Goal: Task Accomplishment & Management: Manage account settings

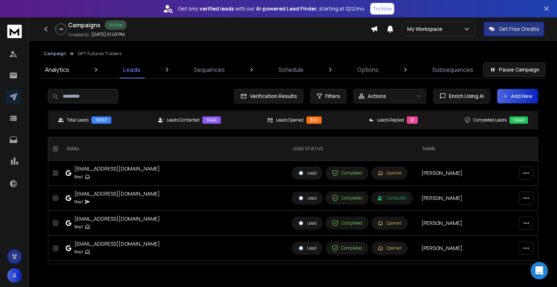
click at [56, 71] on p "Analytics" at bounding box center [57, 69] width 24 height 9
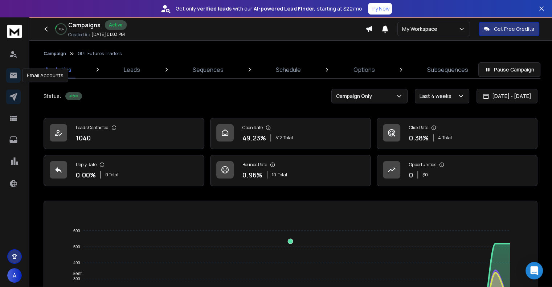
click at [14, 73] on icon at bounding box center [13, 76] width 7 height 6
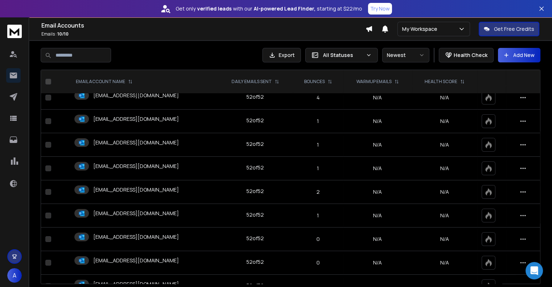
scroll to position [50, 0]
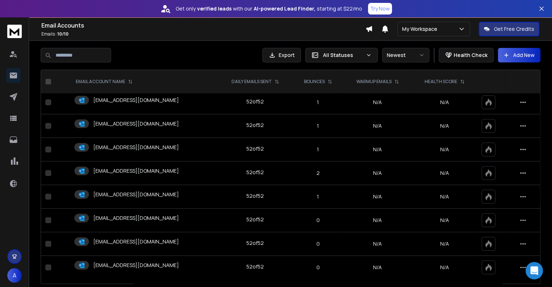
click at [485, 102] on icon at bounding box center [488, 102] width 6 height 7
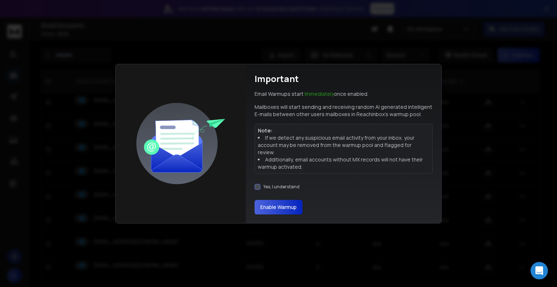
click at [285, 184] on label "Yes, I understand" at bounding box center [281, 187] width 36 height 6
click at [256, 184] on button "Yes, I understand" at bounding box center [258, 187] width 6 height 6
click at [277, 203] on button "Enable Warmup" at bounding box center [279, 207] width 48 height 15
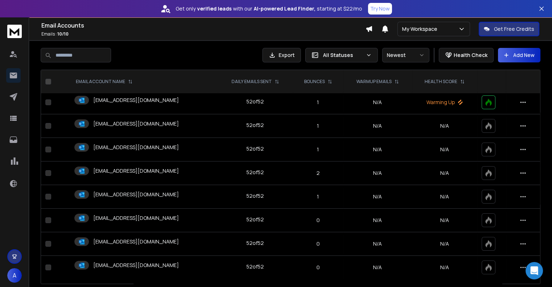
click at [485, 127] on icon at bounding box center [488, 125] width 6 height 7
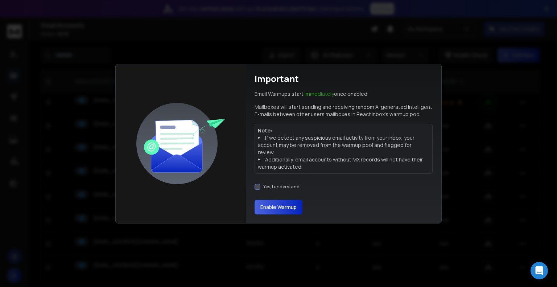
click at [257, 184] on button "Yes, I understand" at bounding box center [258, 187] width 6 height 6
click at [265, 201] on button "Enable Warmup" at bounding box center [279, 207] width 48 height 15
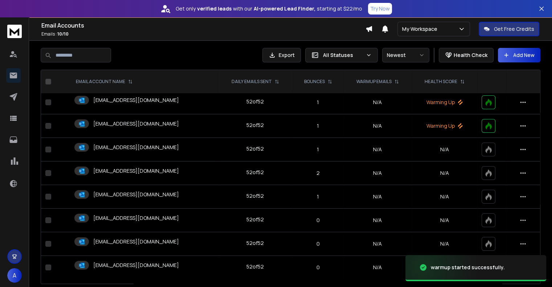
click at [485, 152] on icon at bounding box center [488, 149] width 7 height 7
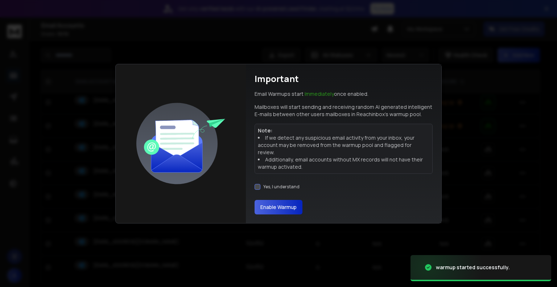
click at [274, 180] on div "Yes, I understand" at bounding box center [277, 187] width 45 height 15
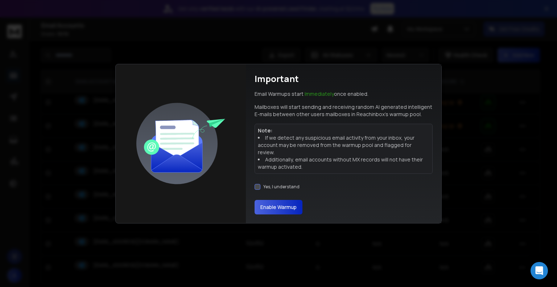
click at [257, 184] on button "Yes, I understand" at bounding box center [258, 187] width 6 height 6
click at [275, 204] on button "Enable Warmup" at bounding box center [279, 207] width 48 height 15
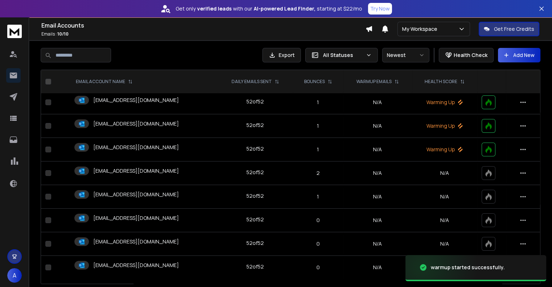
click at [481, 176] on div at bounding box center [488, 173] width 14 height 14
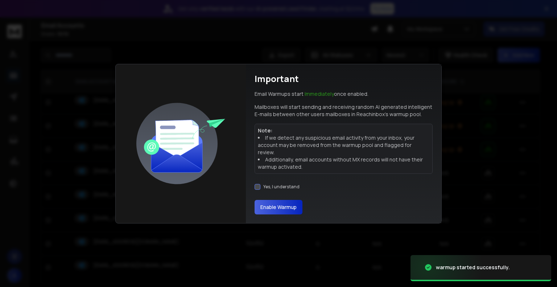
click at [275, 184] on label "Yes, I understand" at bounding box center [281, 187] width 36 height 6
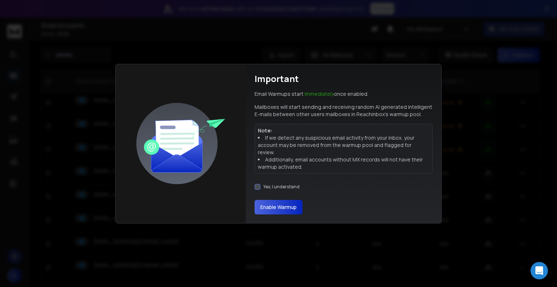
click at [256, 184] on button "Yes, I understand" at bounding box center [258, 187] width 6 height 6
click at [264, 200] on button "Enable Warmup" at bounding box center [279, 207] width 48 height 15
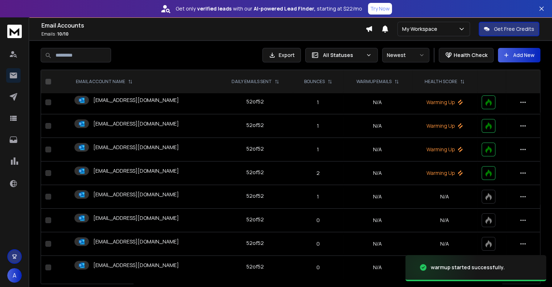
click at [485, 193] on icon at bounding box center [488, 196] width 7 height 7
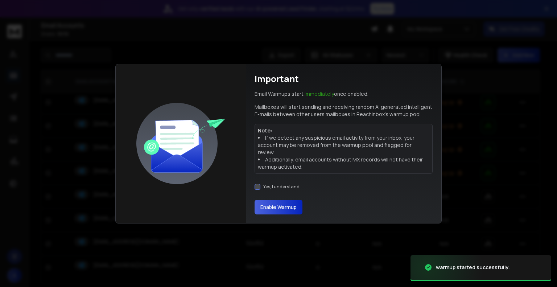
click at [258, 184] on button "Yes, I understand" at bounding box center [258, 187] width 6 height 6
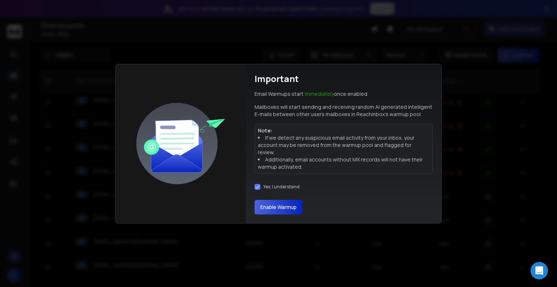
click at [274, 204] on button "Enable Warmup" at bounding box center [279, 207] width 48 height 15
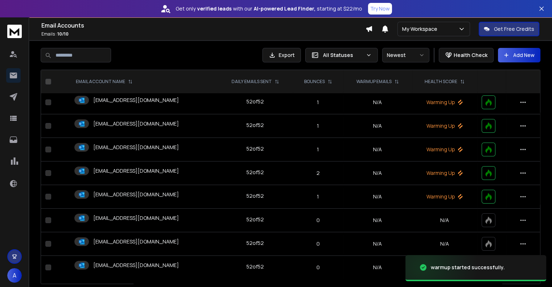
click at [485, 221] on icon at bounding box center [488, 220] width 7 height 7
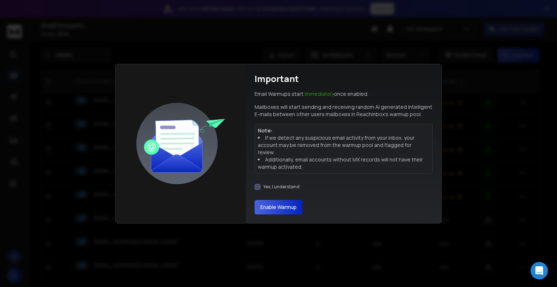
click at [259, 185] on button "Yes, I understand" at bounding box center [258, 187] width 6 height 6
click at [270, 203] on button "Enable Warmup" at bounding box center [279, 207] width 48 height 15
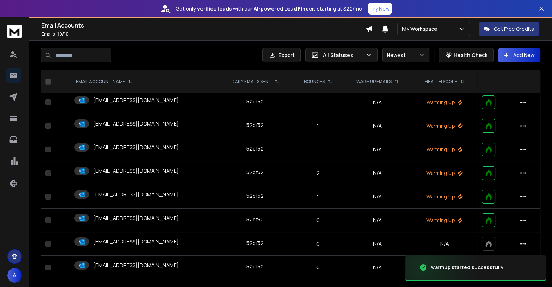
click at [484, 244] on div at bounding box center [488, 244] width 14 height 14
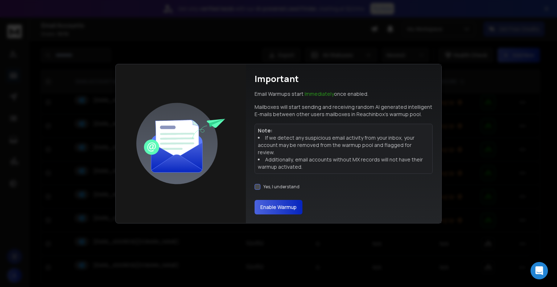
click at [260, 184] on button "Yes, I understand" at bounding box center [258, 187] width 6 height 6
click at [271, 203] on button "Enable Warmup" at bounding box center [279, 207] width 48 height 15
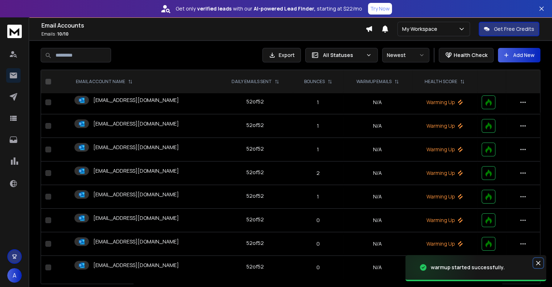
click at [538, 262] on icon "Notifications (F8)" at bounding box center [538, 263] width 4 height 4
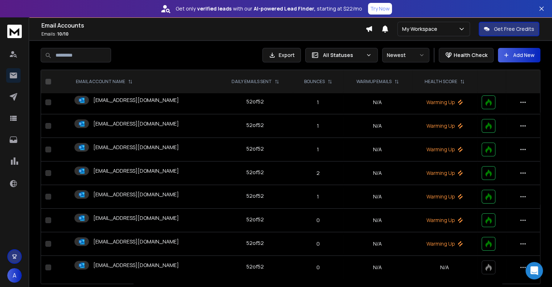
click at [485, 266] on icon at bounding box center [488, 267] width 6 height 7
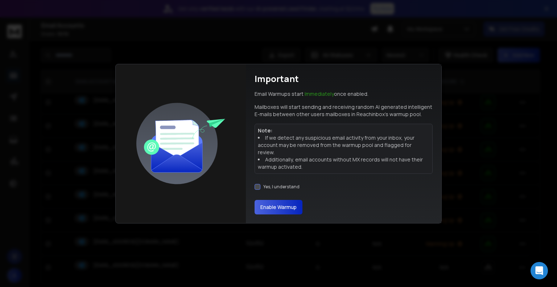
click at [257, 184] on button "Yes, I understand" at bounding box center [258, 187] width 6 height 6
click at [262, 204] on button "Enable Warmup" at bounding box center [279, 207] width 48 height 15
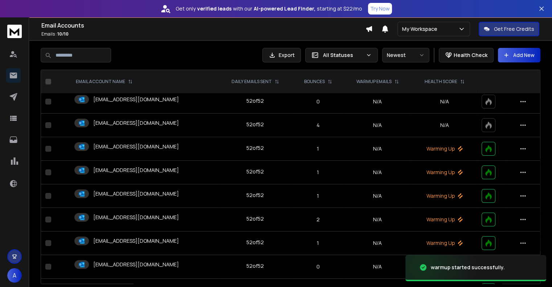
scroll to position [0, 0]
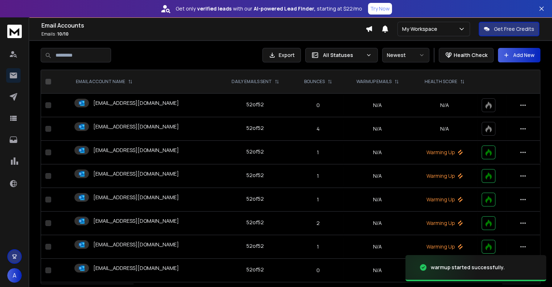
click at [485, 128] on icon at bounding box center [488, 128] width 6 height 7
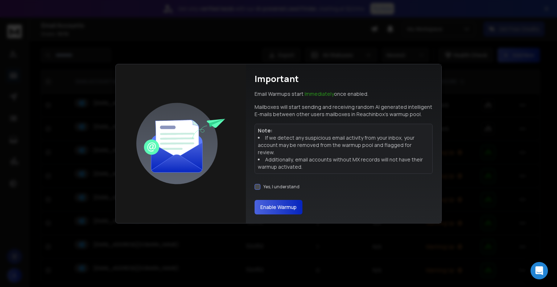
click at [257, 184] on button "Yes, I understand" at bounding box center [258, 187] width 6 height 6
click at [270, 206] on button "Enable Warmup" at bounding box center [279, 207] width 48 height 15
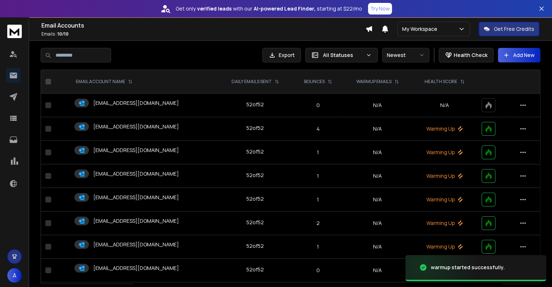
click at [485, 108] on icon at bounding box center [488, 105] width 7 height 7
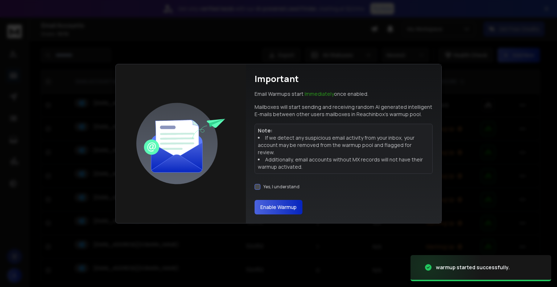
click at [258, 184] on button "Yes, I understand" at bounding box center [258, 187] width 6 height 6
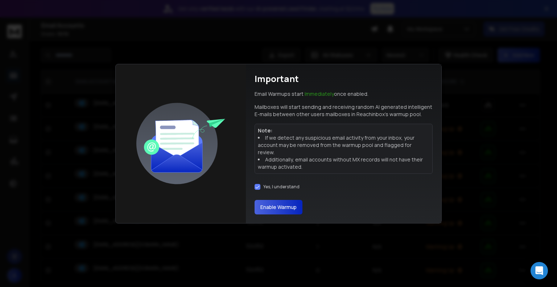
click at [276, 201] on button "Enable Warmup" at bounding box center [279, 207] width 48 height 15
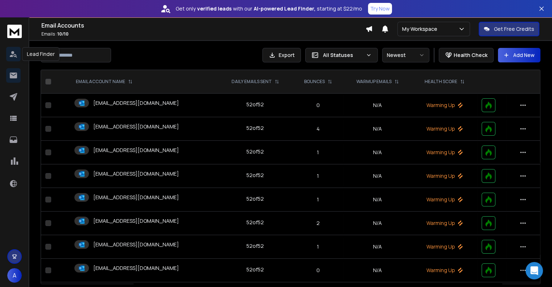
click at [15, 55] on icon at bounding box center [13, 54] width 9 height 9
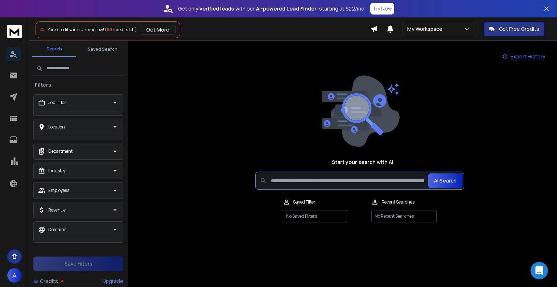
click at [83, 100] on div "Job Titles" at bounding box center [78, 102] width 81 height 7
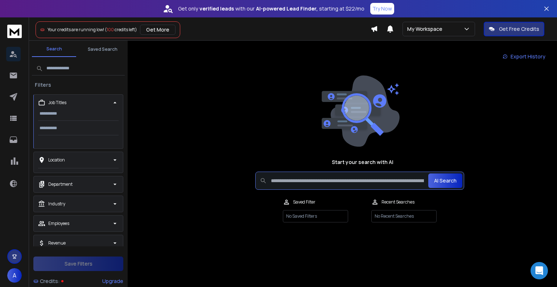
click at [334, 187] on textarea at bounding box center [347, 180] width 153 height 15
type textarea "*"
type textarea "**********"
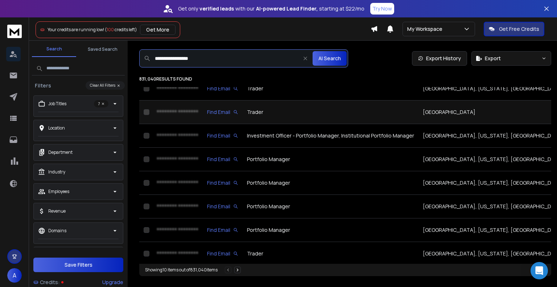
scroll to position [86, 0]
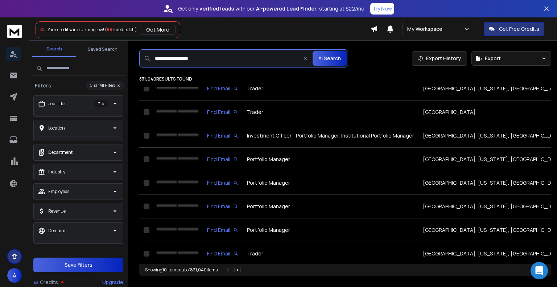
click at [167, 56] on textarea "**********" at bounding box center [226, 58] width 143 height 15
click at [162, 61] on textarea "**********" at bounding box center [226, 58] width 143 height 15
type textarea "**********"
click at [327, 61] on button "AI Search" at bounding box center [330, 58] width 34 height 15
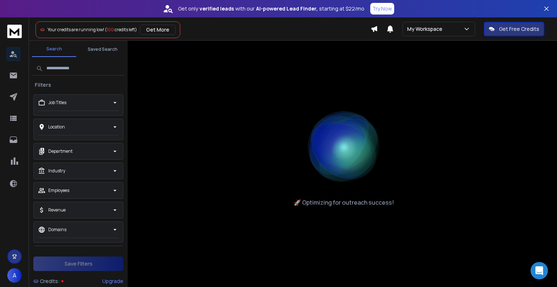
type input "**********"
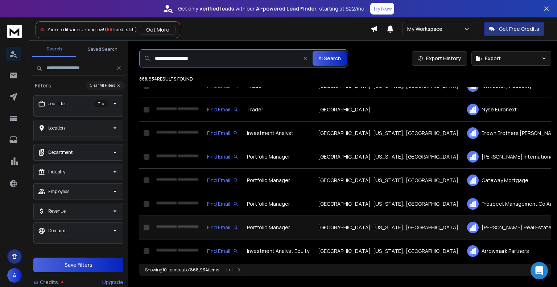
scroll to position [73, 0]
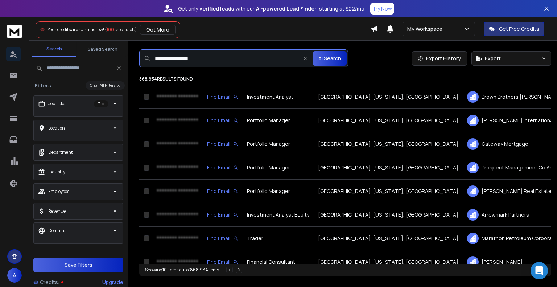
drag, startPoint x: 197, startPoint y: 56, endPoint x: 167, endPoint y: 58, distance: 30.5
click at [167, 58] on textarea "**********" at bounding box center [226, 58] width 143 height 15
type textarea "**********"
click at [335, 56] on button "AI Search" at bounding box center [330, 58] width 34 height 15
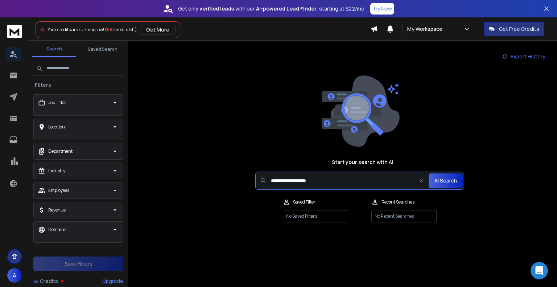
click at [441, 180] on button "AI Search" at bounding box center [446, 180] width 34 height 15
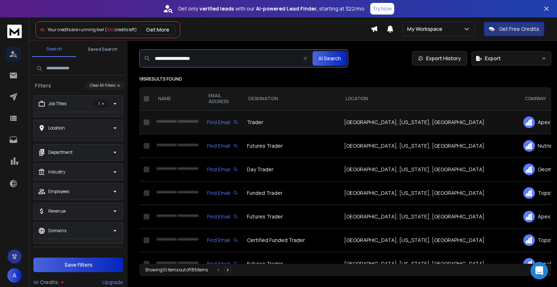
click at [148, 122] on button "button" at bounding box center [147, 122] width 6 height 6
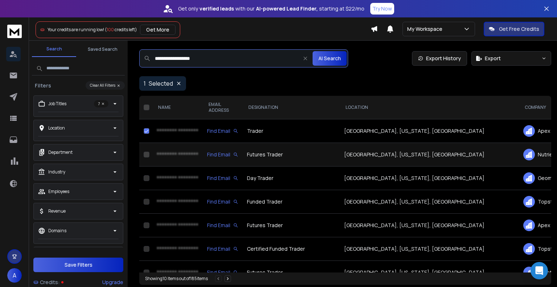
click at [145, 152] on button "button" at bounding box center [147, 155] width 6 height 6
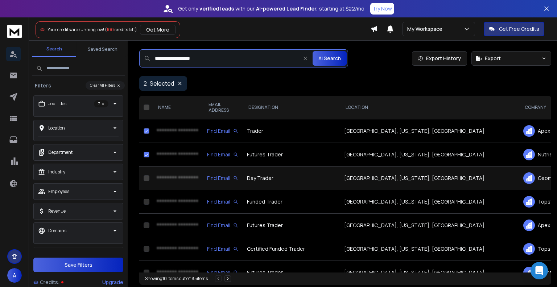
click at [146, 178] on button "button" at bounding box center [147, 178] width 6 height 6
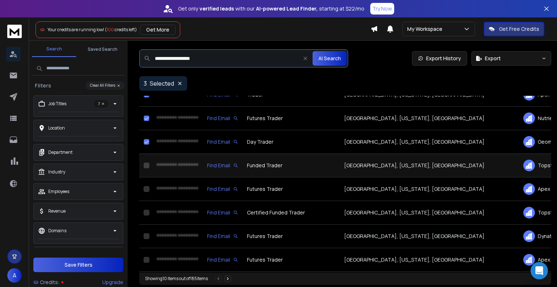
click at [147, 166] on button "button" at bounding box center [147, 166] width 6 height 6
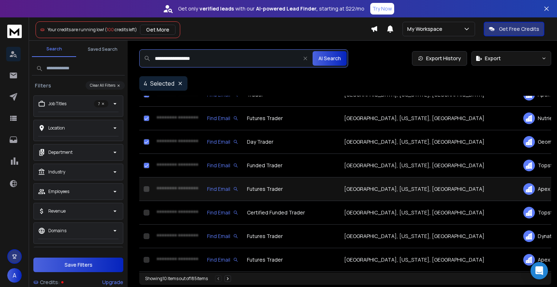
click at [146, 190] on button "button" at bounding box center [147, 189] width 6 height 6
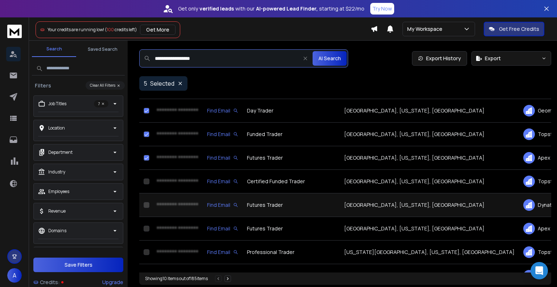
scroll to position [73, 0]
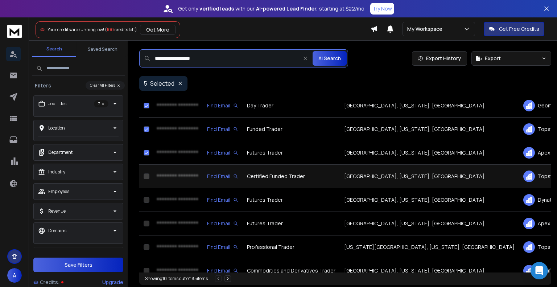
click at [146, 177] on button "button" at bounding box center [147, 176] width 6 height 6
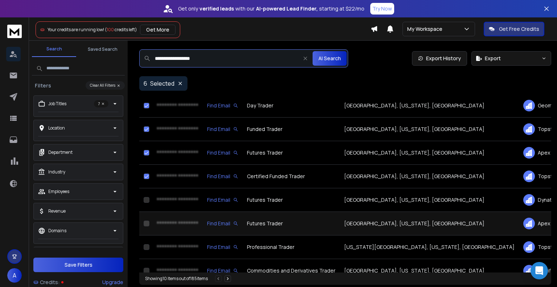
click at [149, 222] on button "button" at bounding box center [147, 224] width 6 height 6
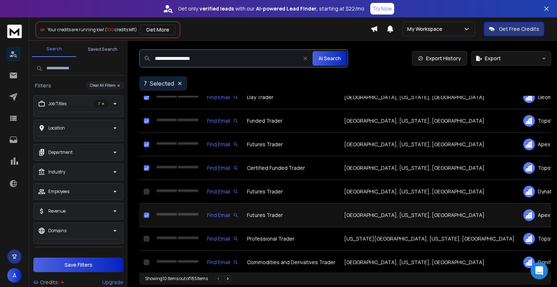
scroll to position [86, 0]
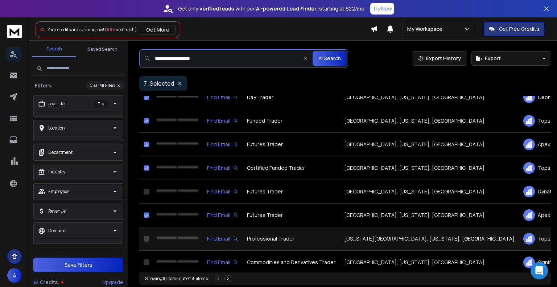
click at [148, 236] on button "button" at bounding box center [147, 239] width 6 height 6
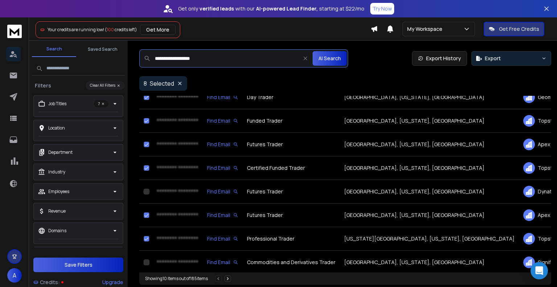
click at [520, 58] on div "Export" at bounding box center [507, 58] width 62 height 7
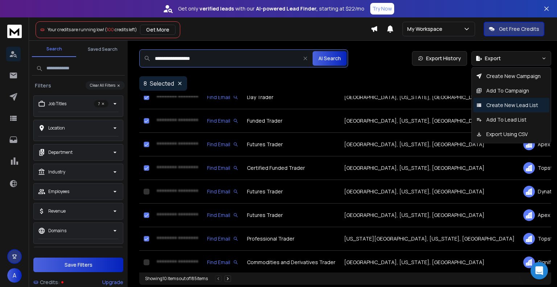
click at [523, 108] on p "Create New Lead List" at bounding box center [512, 105] width 55 height 10
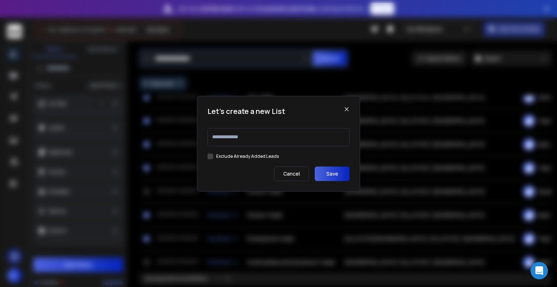
click at [227, 139] on input at bounding box center [279, 137] width 142 height 18
type input "**********"
click at [272, 157] on label "Exclude Already Added Leads" at bounding box center [247, 156] width 63 height 6
click at [213, 157] on button "Exclude Already Added Leads" at bounding box center [211, 156] width 6 height 6
click at [342, 176] on button "Save" at bounding box center [332, 174] width 35 height 15
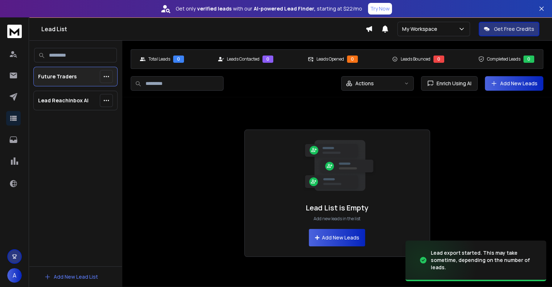
click at [0, 287] on nordpass-portal at bounding box center [0, 287] width 0 height 0
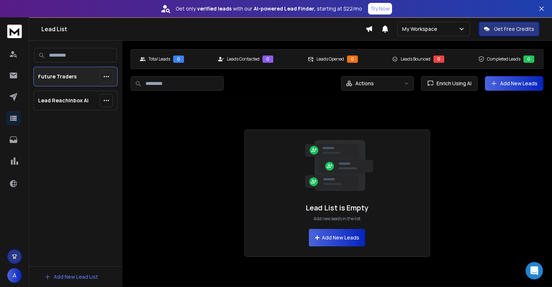
click at [54, 102] on p "Lead Reachinbox AI" at bounding box center [63, 100] width 50 height 7
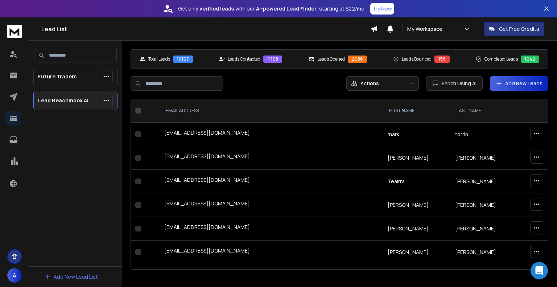
click at [77, 79] on div "Future Traders" at bounding box center [75, 77] width 84 height 20
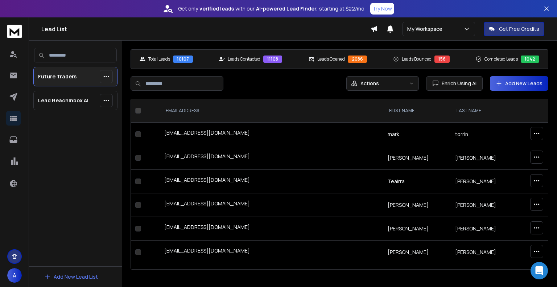
click at [46, 98] on p "Lead Reachinbox AI" at bounding box center [63, 100] width 50 height 7
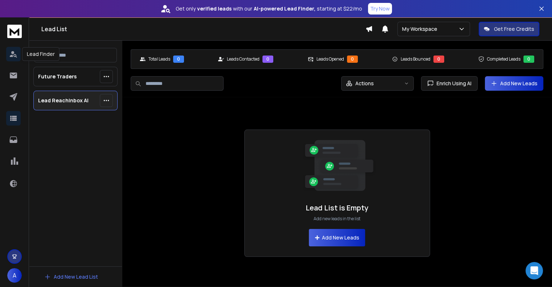
click at [12, 53] on circle at bounding box center [12, 52] width 3 height 3
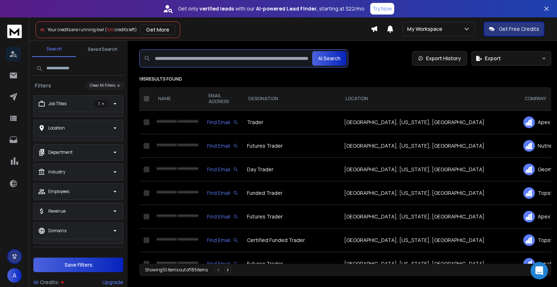
click at [231, 267] on icon at bounding box center [228, 270] width 6 height 6
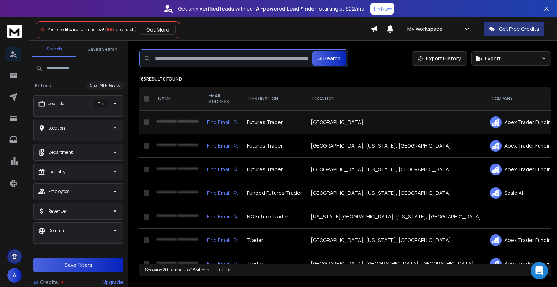
click at [145, 120] on button "button" at bounding box center [147, 122] width 6 height 6
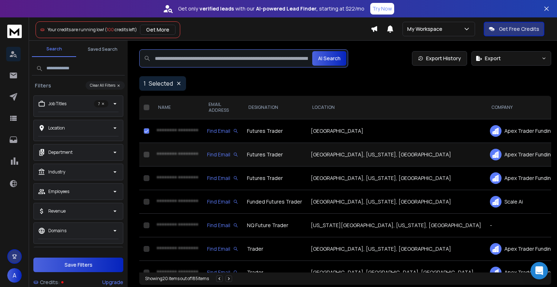
click at [148, 154] on button "button" at bounding box center [147, 155] width 6 height 6
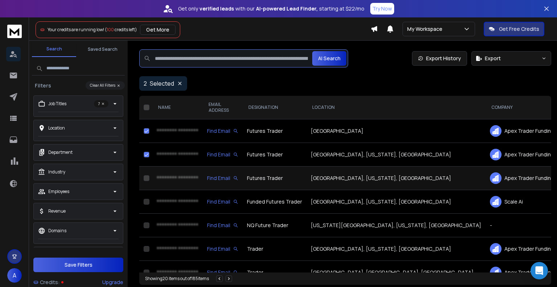
click at [147, 177] on button "button" at bounding box center [147, 178] width 6 height 6
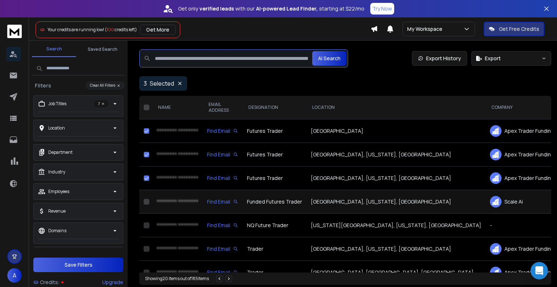
click at [145, 202] on button "button" at bounding box center [147, 202] width 6 height 6
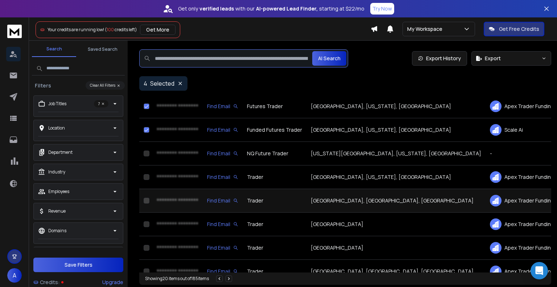
scroll to position [73, 0]
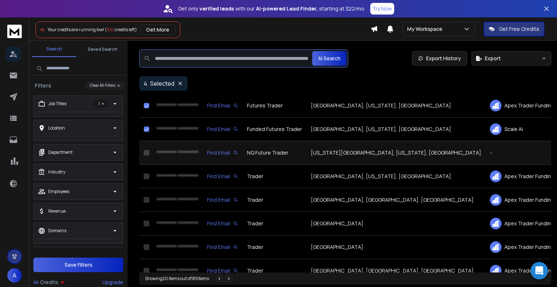
click at [147, 152] on button "button" at bounding box center [147, 153] width 6 height 6
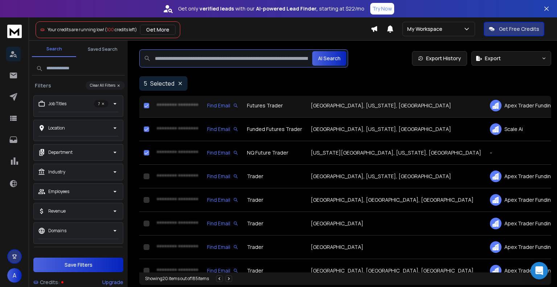
click at [234, 105] on icon at bounding box center [236, 106] width 4 height 4
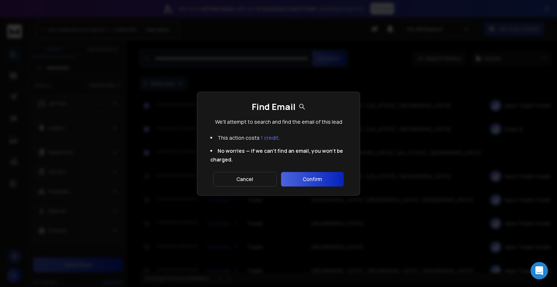
click at [311, 176] on button "Confirm" at bounding box center [312, 179] width 63 height 15
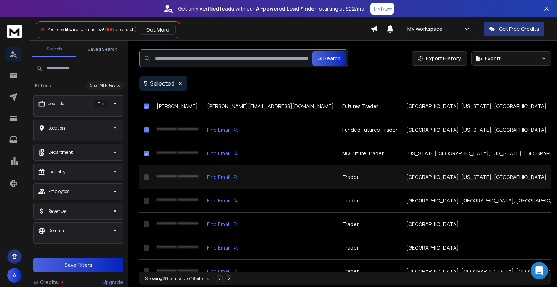
scroll to position [86, 0]
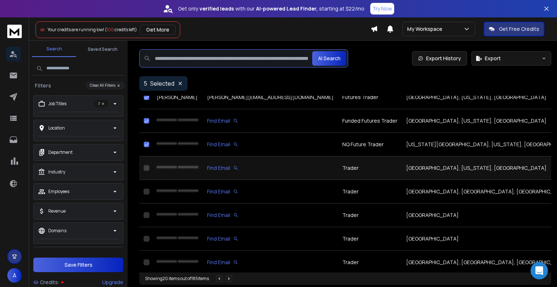
click at [148, 165] on button "button" at bounding box center [147, 168] width 6 height 6
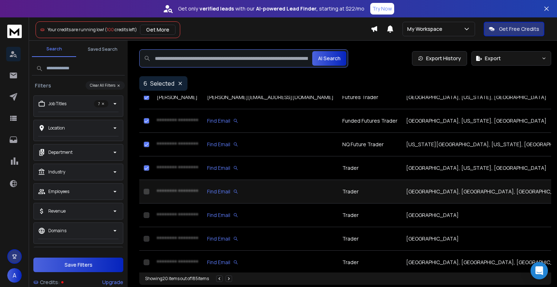
click at [147, 189] on button "button" at bounding box center [147, 192] width 6 height 6
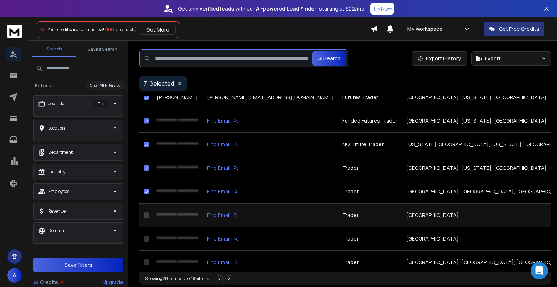
click at [148, 212] on button "button" at bounding box center [147, 215] width 6 height 6
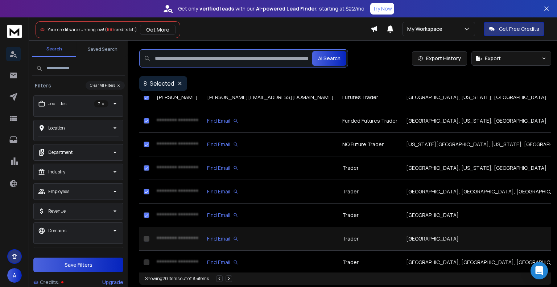
click at [147, 236] on button "button" at bounding box center [147, 239] width 6 height 6
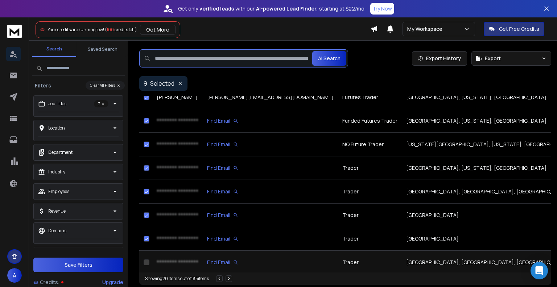
click at [147, 259] on button "button" at bounding box center [147, 262] width 6 height 6
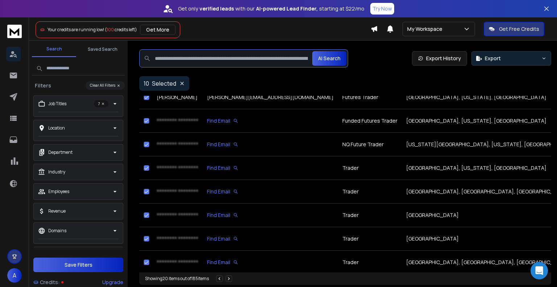
click at [500, 63] on button "Export" at bounding box center [512, 58] width 80 height 15
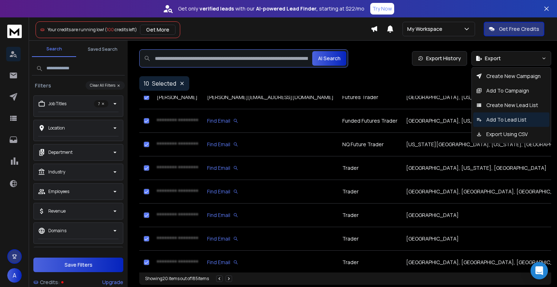
click at [521, 120] on p "Add To Lead List" at bounding box center [506, 120] width 43 height 10
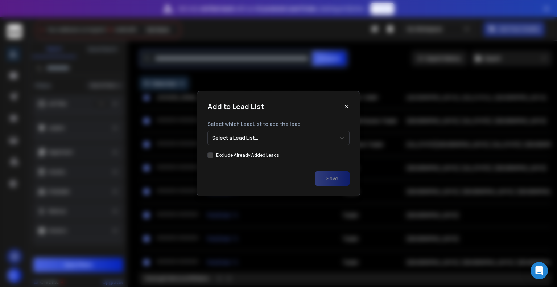
click at [257, 139] on button "Select a Lead List..." at bounding box center [279, 138] width 142 height 15
click at [339, 180] on button "Save" at bounding box center [332, 178] width 35 height 15
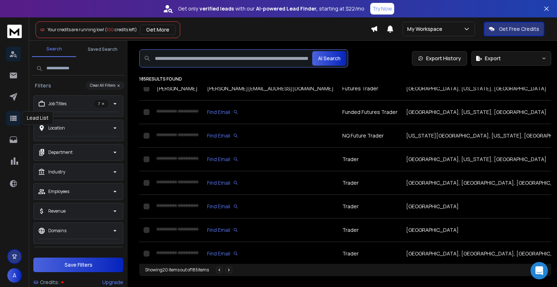
click at [14, 118] on icon at bounding box center [13, 118] width 7 height 5
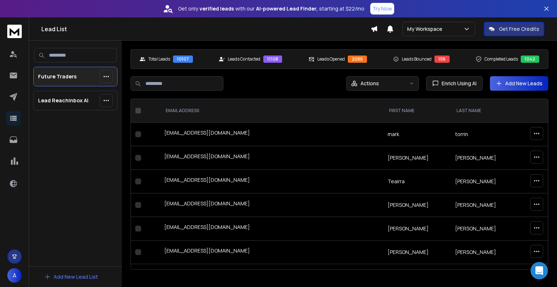
click at [68, 100] on p "Lead Reachinbox AI" at bounding box center [63, 100] width 50 height 7
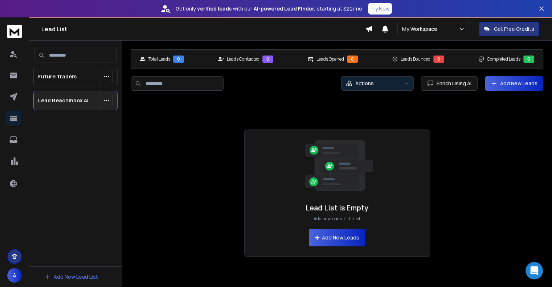
click at [382, 85] on div "Actions" at bounding box center [373, 83] width 55 height 7
